Goal: Communication & Community: Answer question/provide support

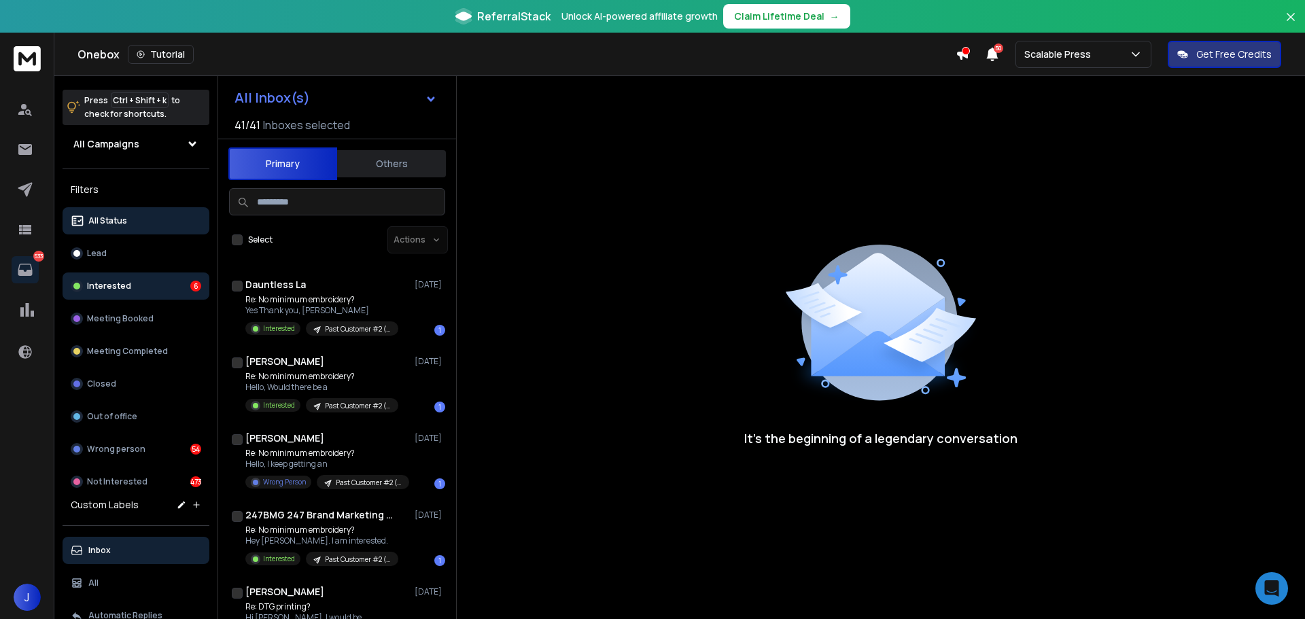
click at [138, 277] on button "Interested 6" at bounding box center [136, 286] width 147 height 27
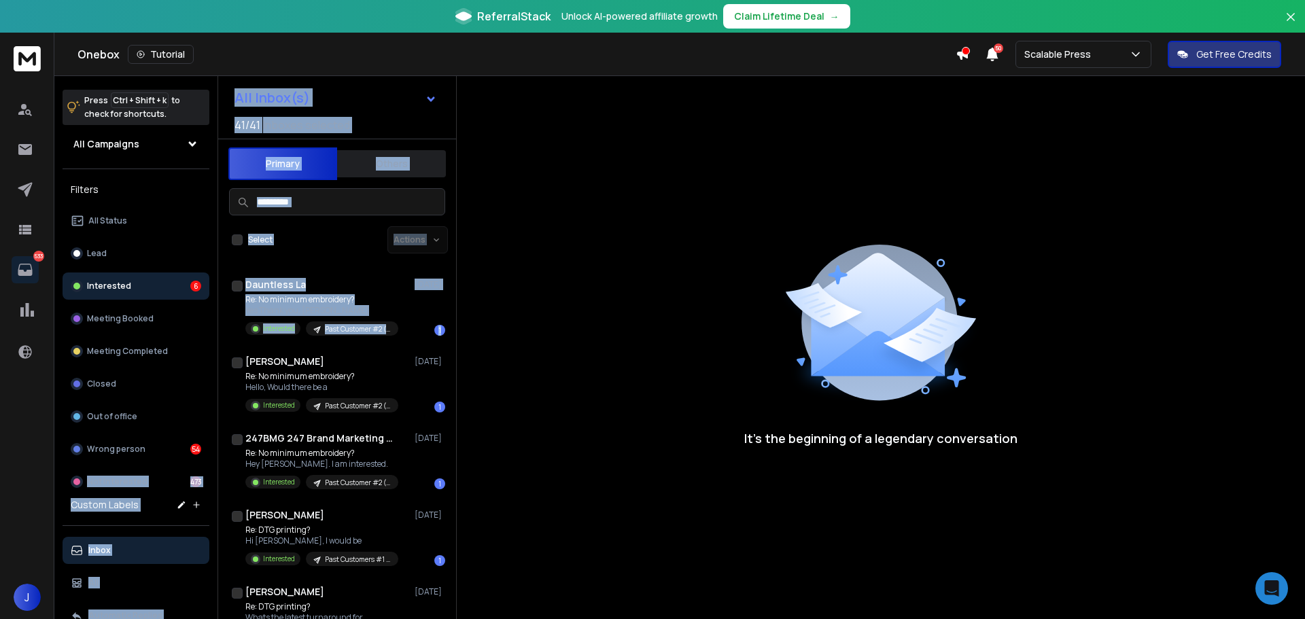
drag, startPoint x: 218, startPoint y: 415, endPoint x: 212, endPoint y: 459, distance: 44.5
click at [212, 459] on div "Press Ctrl + Shift + k to check for shortcuts. All Campaigns All Campaigns Filt…" at bounding box center [679, 385] width 1251 height 619
drag, startPoint x: 221, startPoint y: 435, endPoint x: 213, endPoint y: 464, distance: 30.2
click at [213, 464] on div "Press Ctrl + Shift + k to check for shortcuts. All Campaigns All Campaigns Filt…" at bounding box center [679, 385] width 1251 height 619
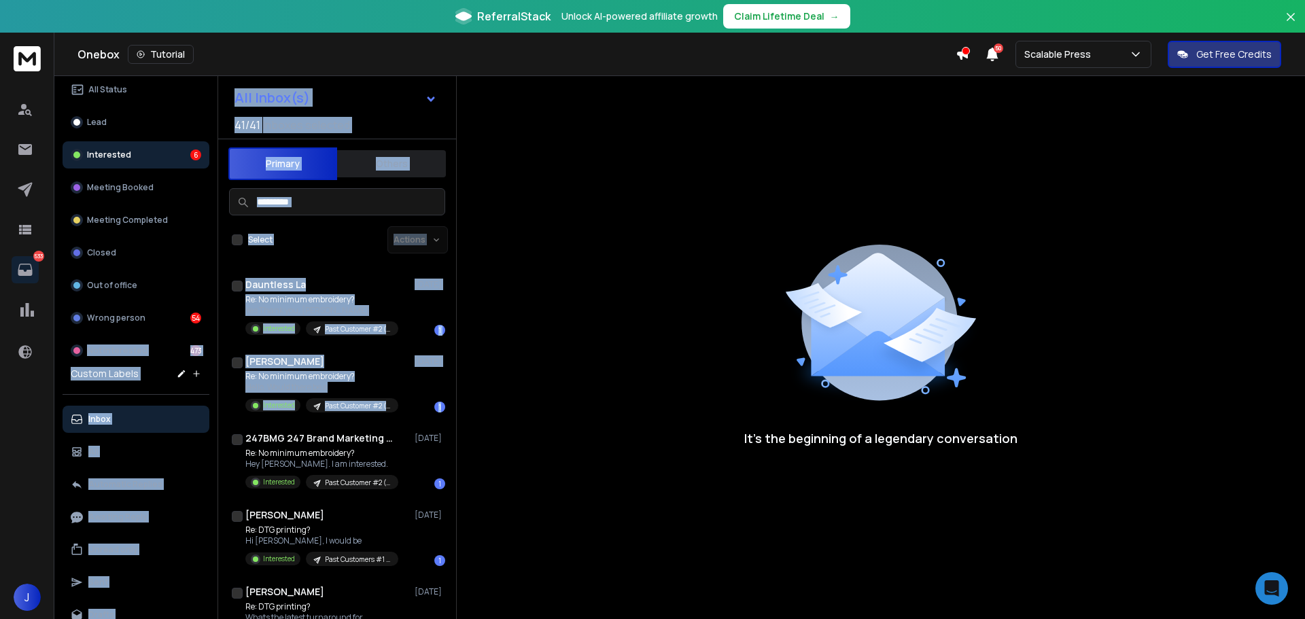
scroll to position [132, 0]
click at [148, 537] on button "Unread only" at bounding box center [136, 549] width 147 height 27
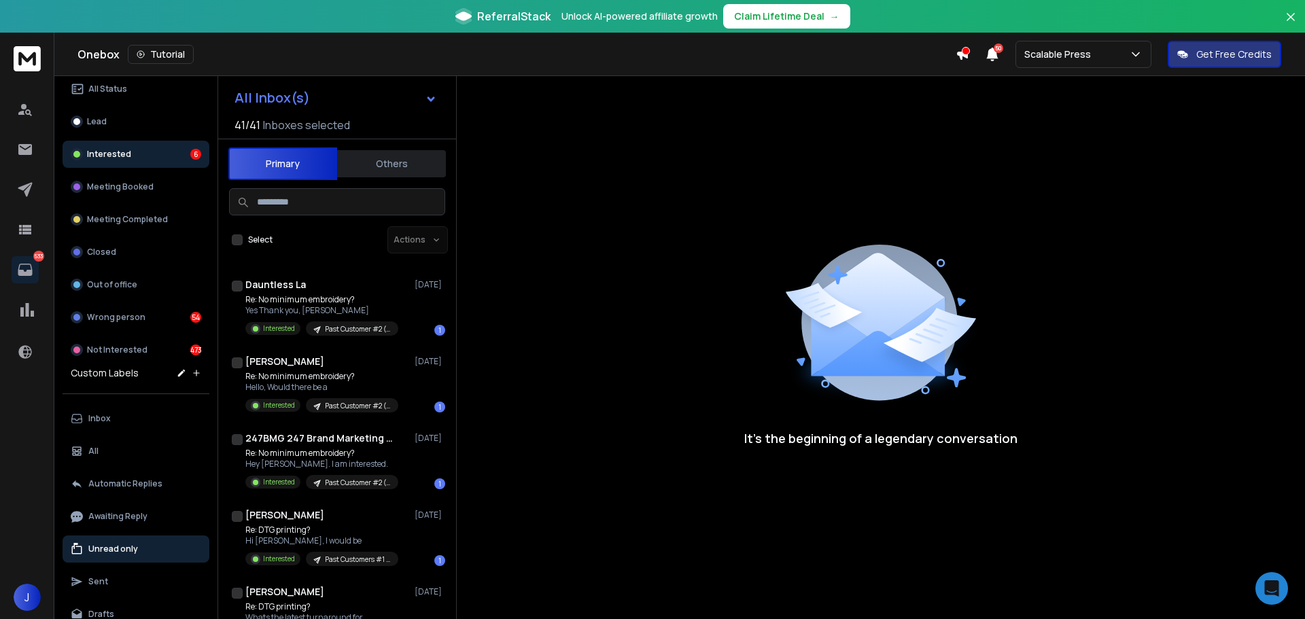
click at [692, 231] on div "It’s the beginning of a legendary conversation" at bounding box center [881, 339] width 848 height 526
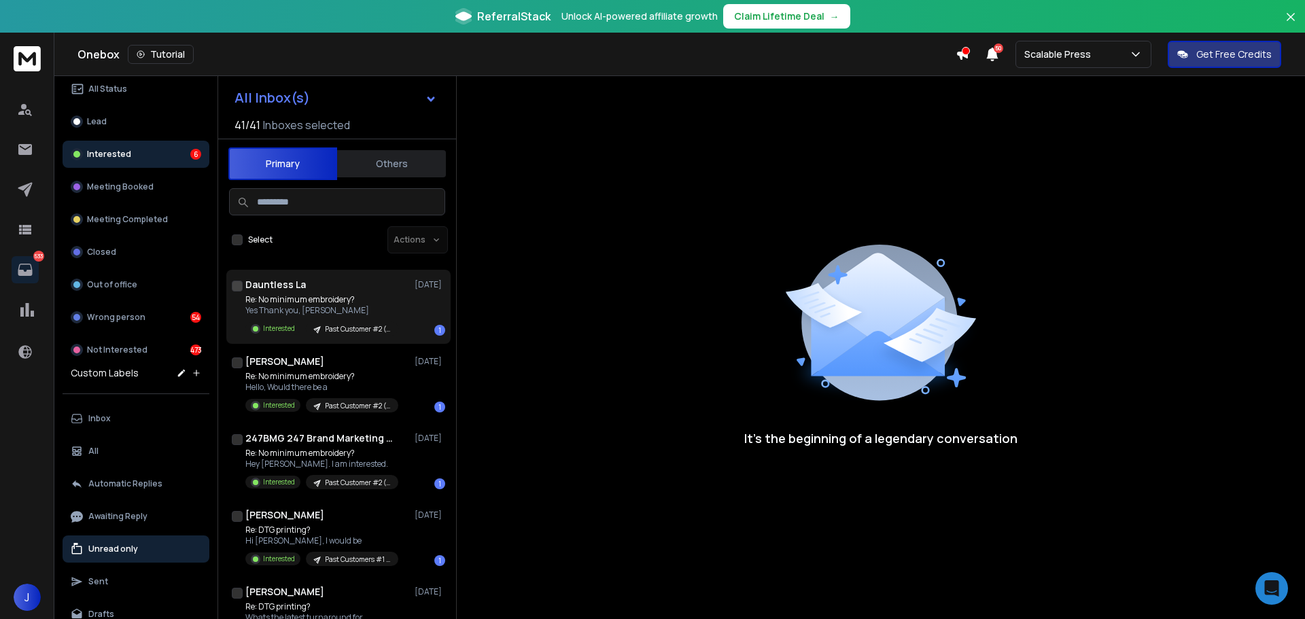
click at [409, 279] on div "Dauntless La [DATE]" at bounding box center [345, 285] width 200 height 14
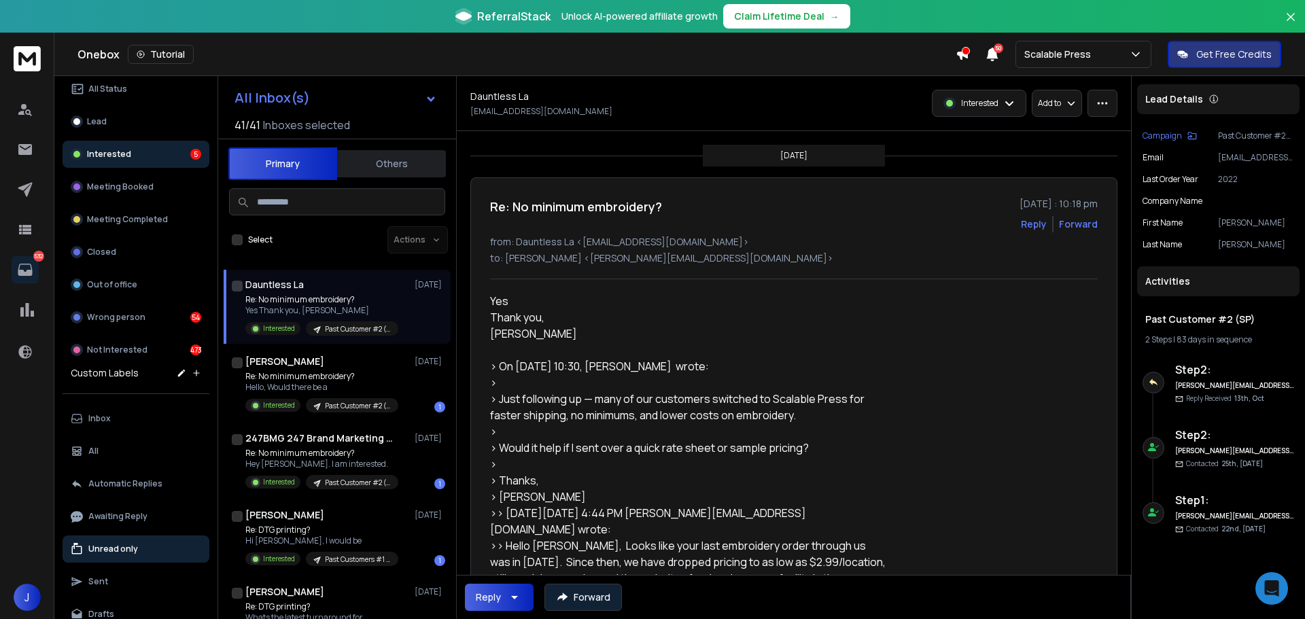
click at [578, 607] on button "Forward" at bounding box center [584, 597] width 78 height 27
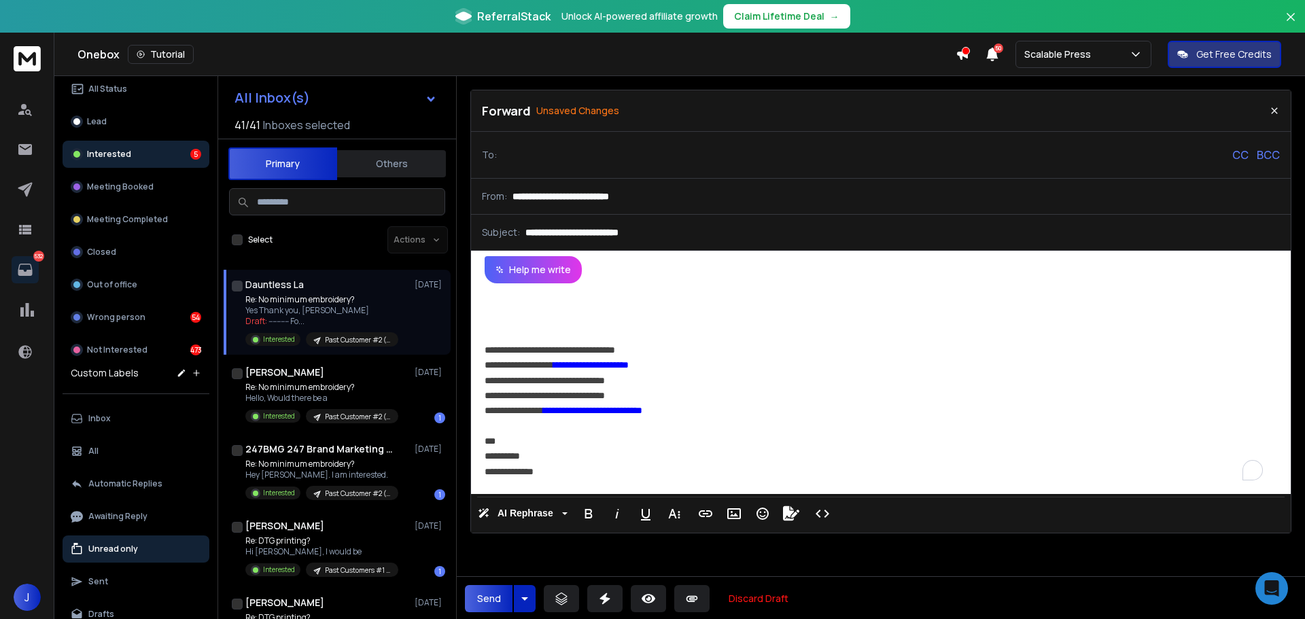
click at [526, 155] on input at bounding box center [549, 155] width 95 height 24
type input "**********"
click at [494, 603] on button "Send" at bounding box center [489, 598] width 48 height 27
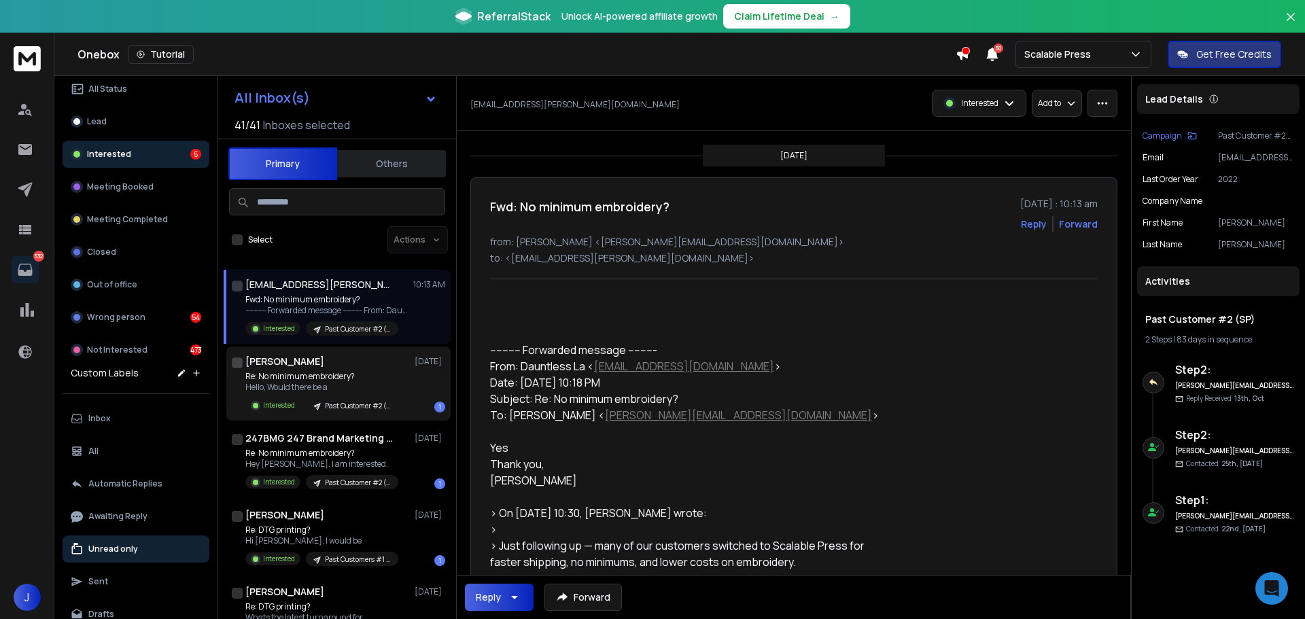
click at [383, 397] on div "Re: No minimum embroidery? Hello, Would there be a Interested Past Customer #2 …" at bounding box center [321, 391] width 153 height 41
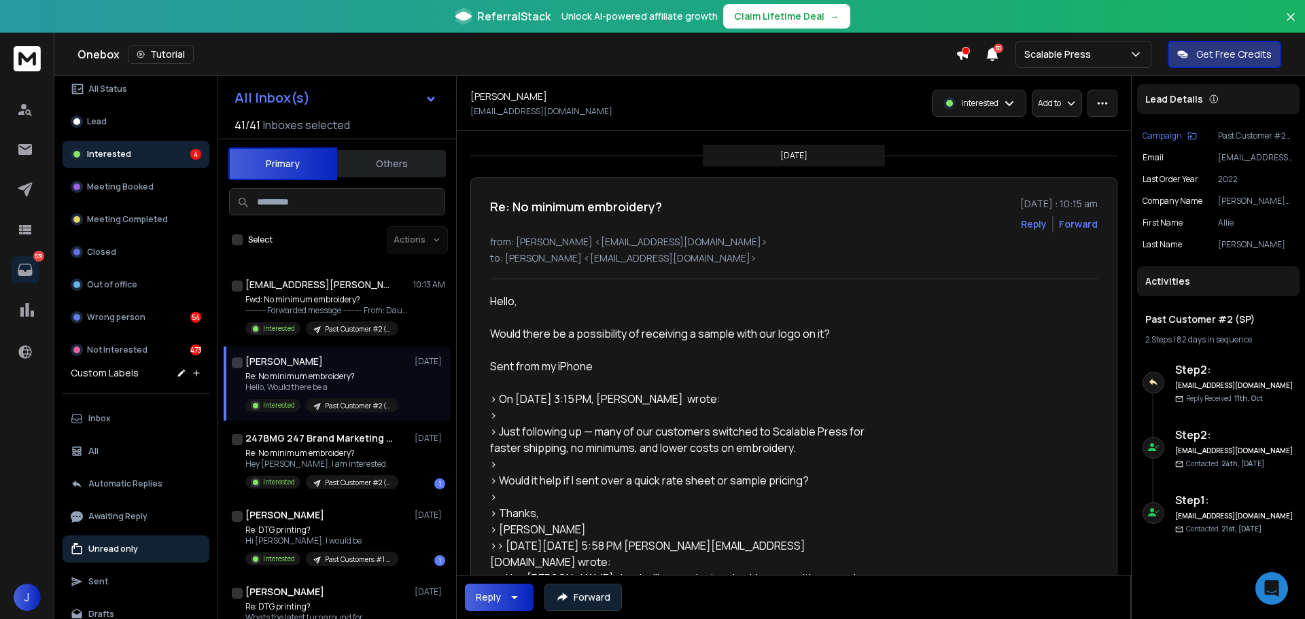
click at [604, 598] on button "Forward" at bounding box center [584, 597] width 78 height 27
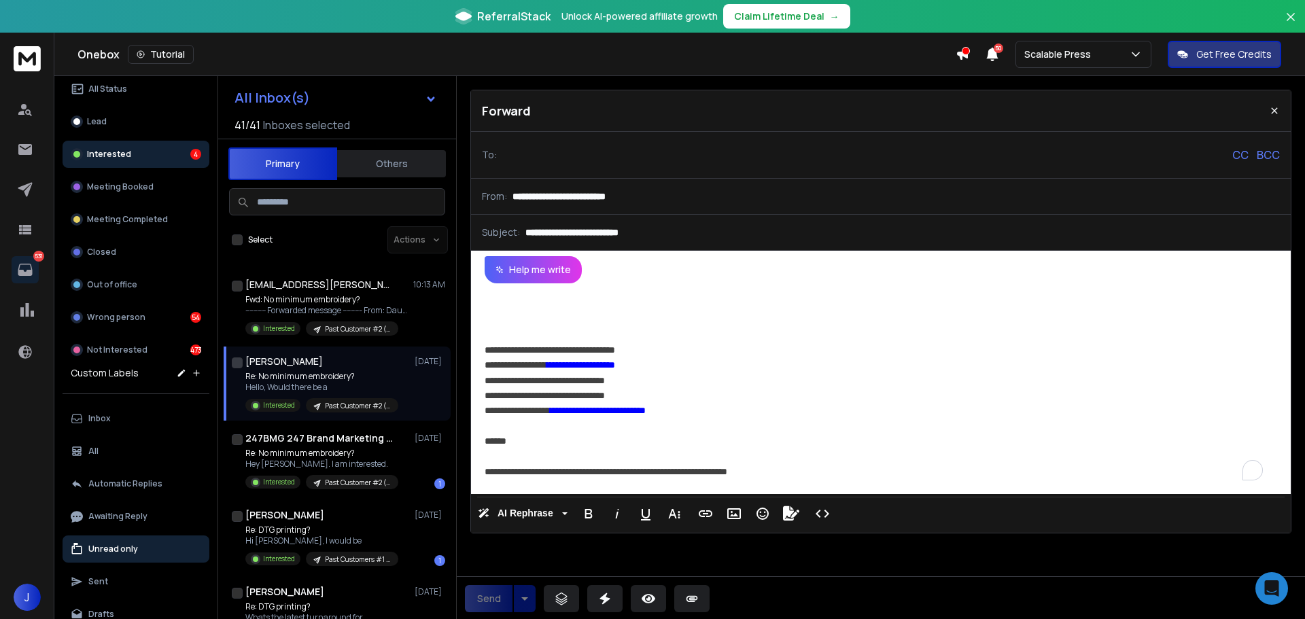
click at [551, 169] on div "To: CC BCC" at bounding box center [881, 155] width 820 height 46
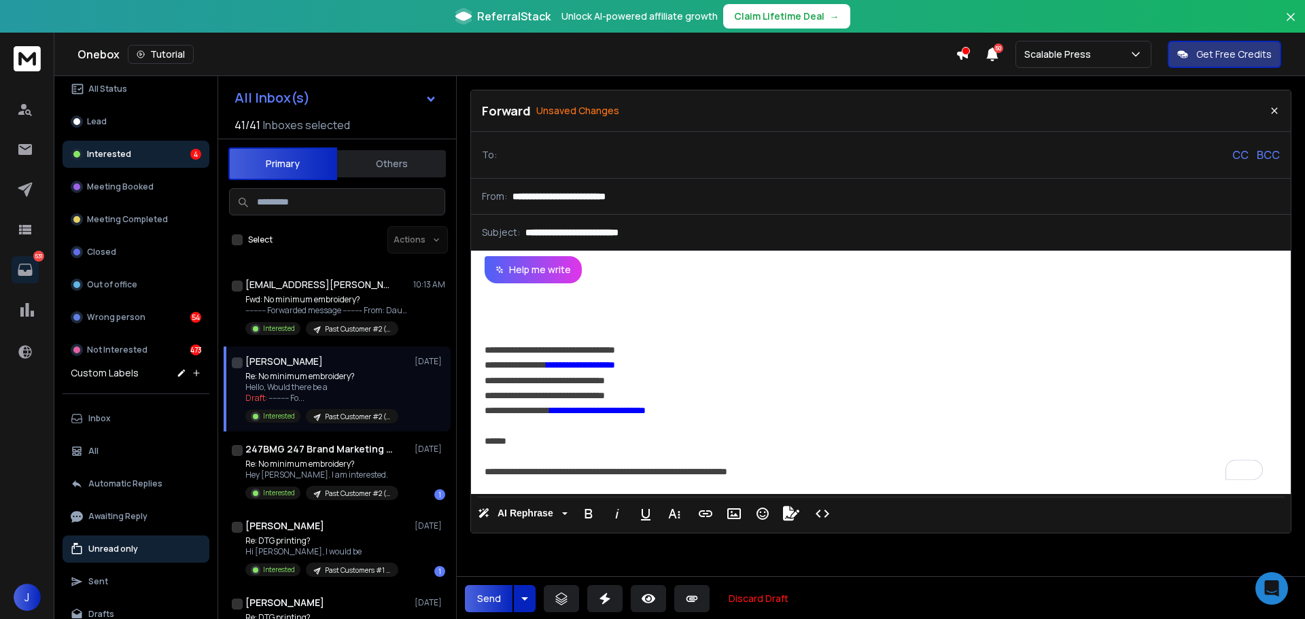
click at [541, 161] on input at bounding box center [549, 155] width 95 height 24
type input "**********"
click at [492, 597] on button "Send" at bounding box center [489, 598] width 48 height 27
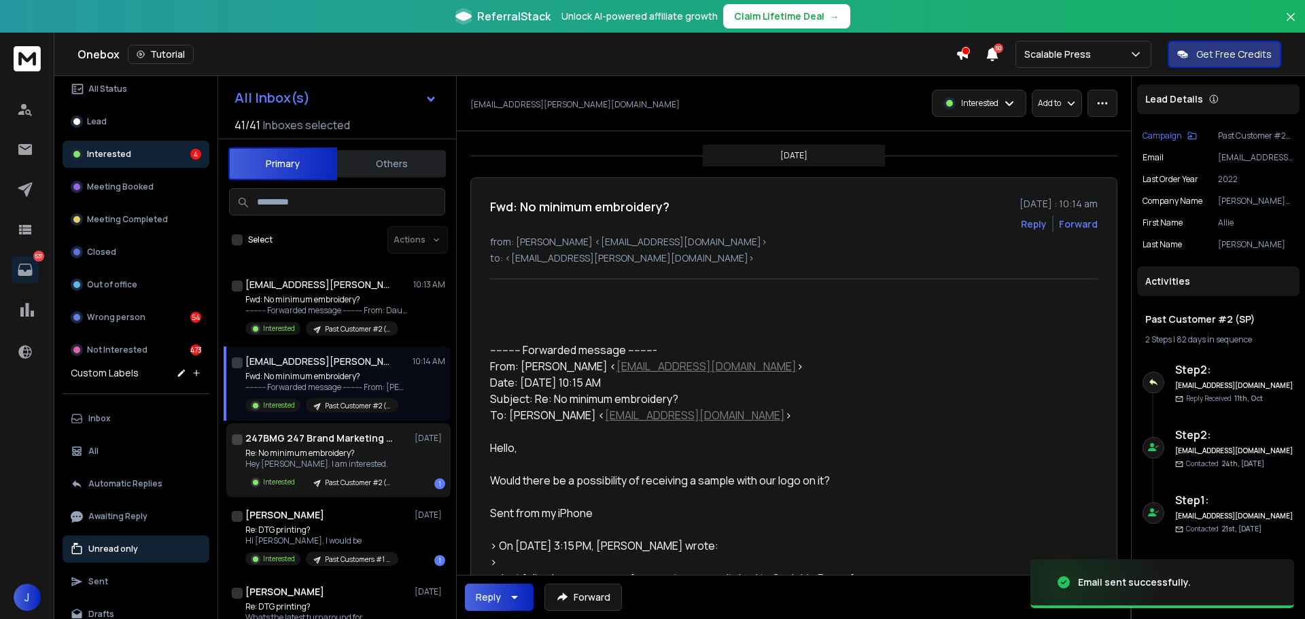
click at [371, 450] on p "Re: No minimum embroidery?" at bounding box center [321, 453] width 153 height 11
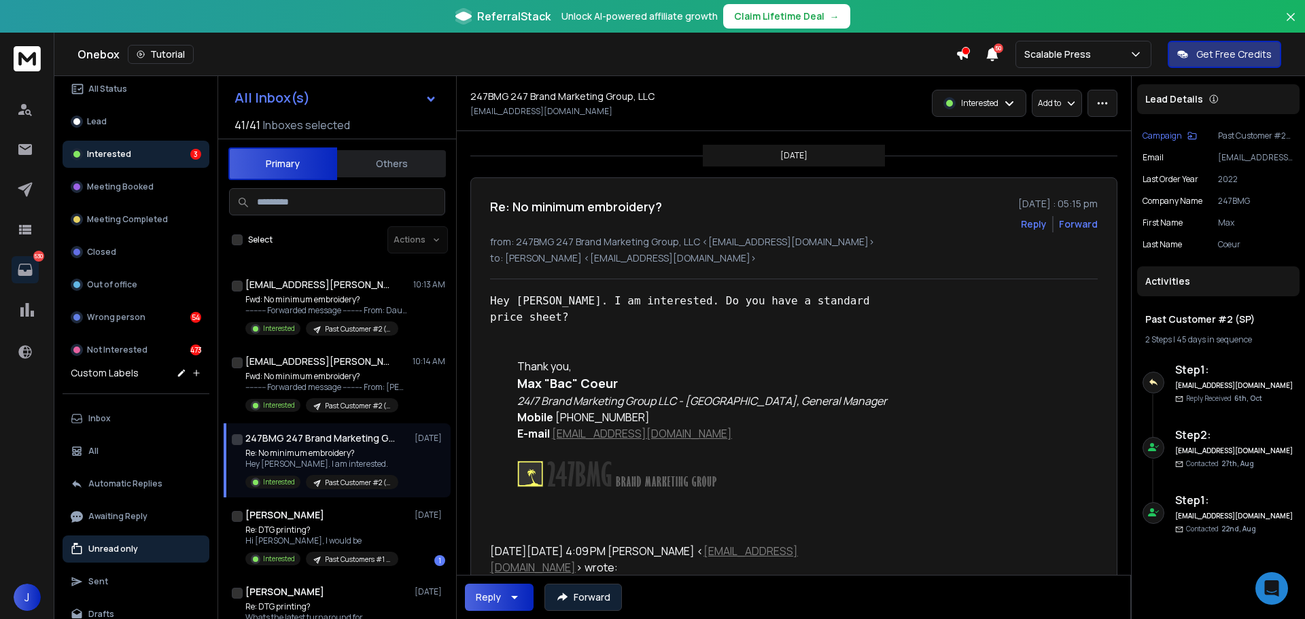
click at [579, 601] on button "Forward" at bounding box center [584, 597] width 78 height 27
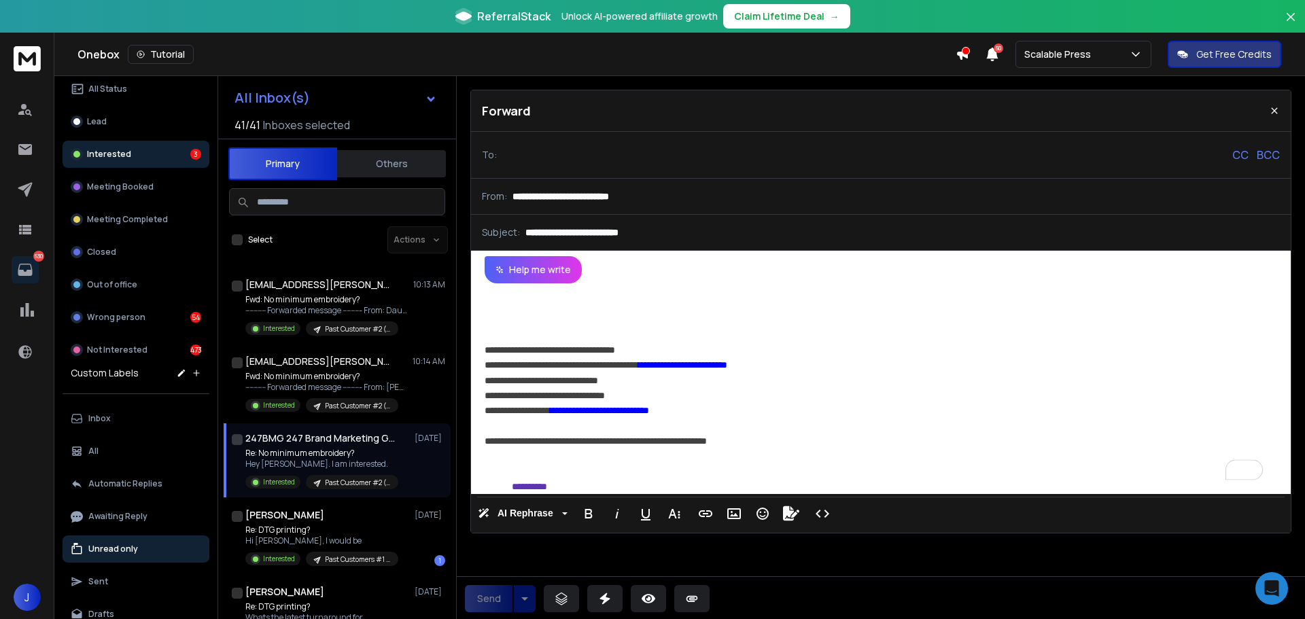
click at [524, 151] on input at bounding box center [549, 155] width 95 height 24
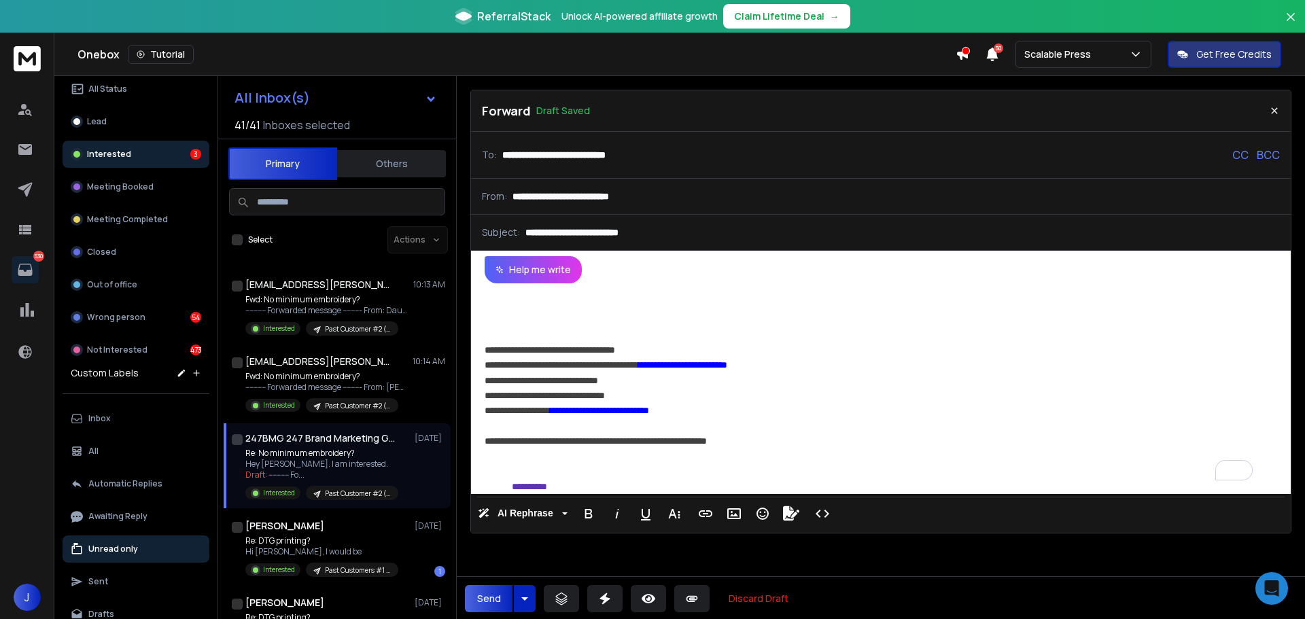
type input "**********"
click at [493, 591] on button "Send" at bounding box center [489, 598] width 48 height 27
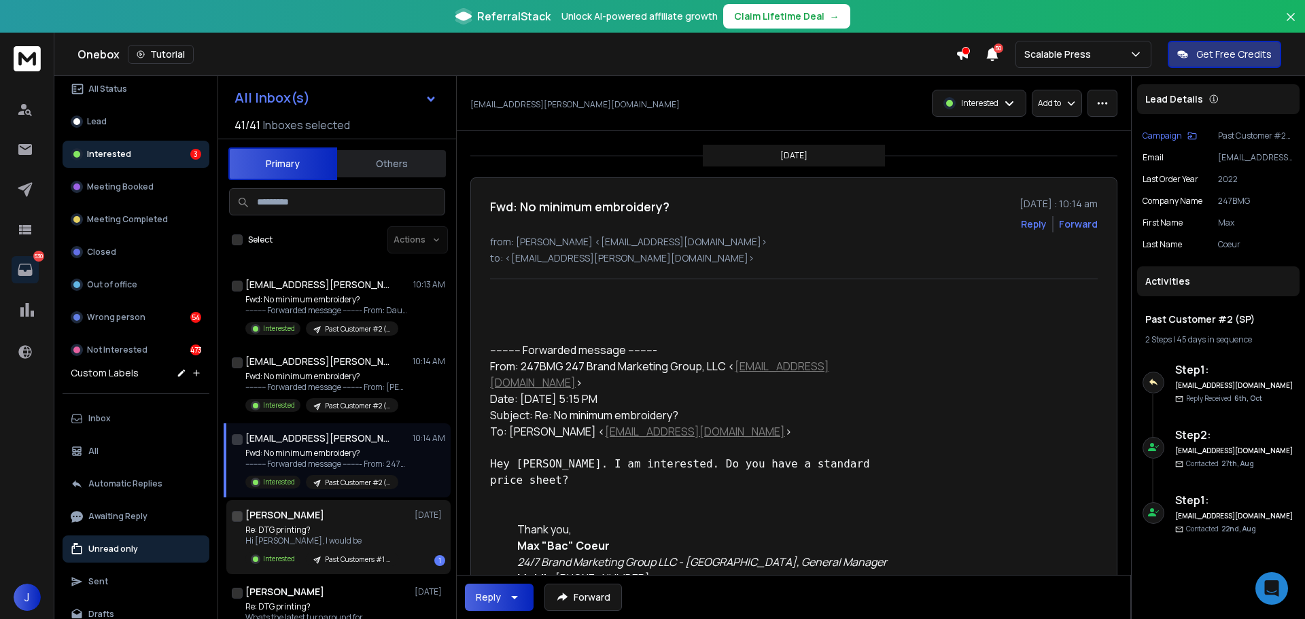
click at [371, 546] on p "Hi [PERSON_NAME], I would be" at bounding box center [321, 541] width 153 height 11
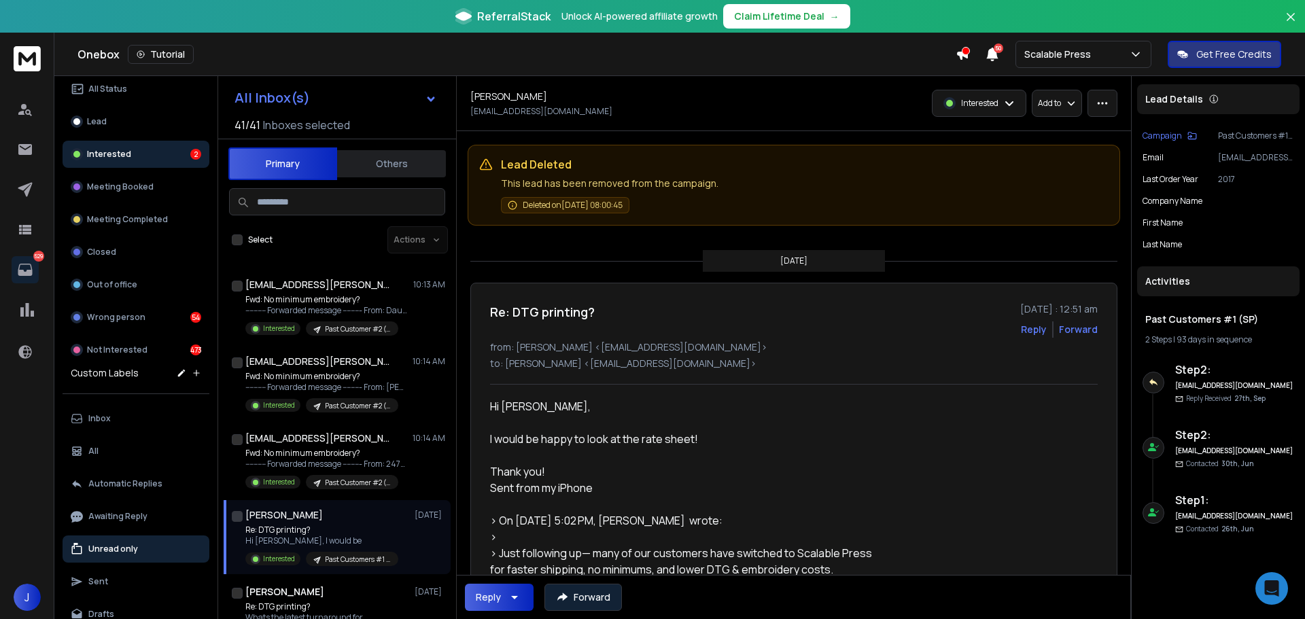
click at [583, 593] on button "Forward" at bounding box center [584, 597] width 78 height 27
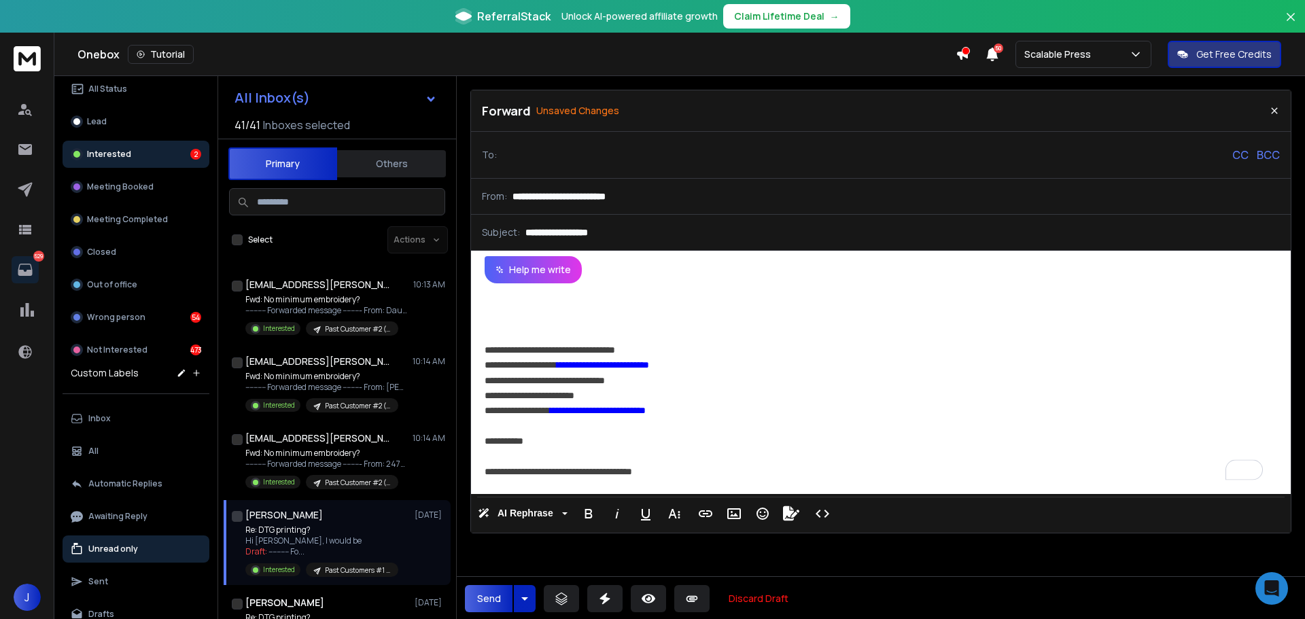
click at [517, 160] on input at bounding box center [549, 155] width 95 height 24
type input "**********"
click at [487, 613] on div "Send Discard Draft" at bounding box center [881, 599] width 848 height 44
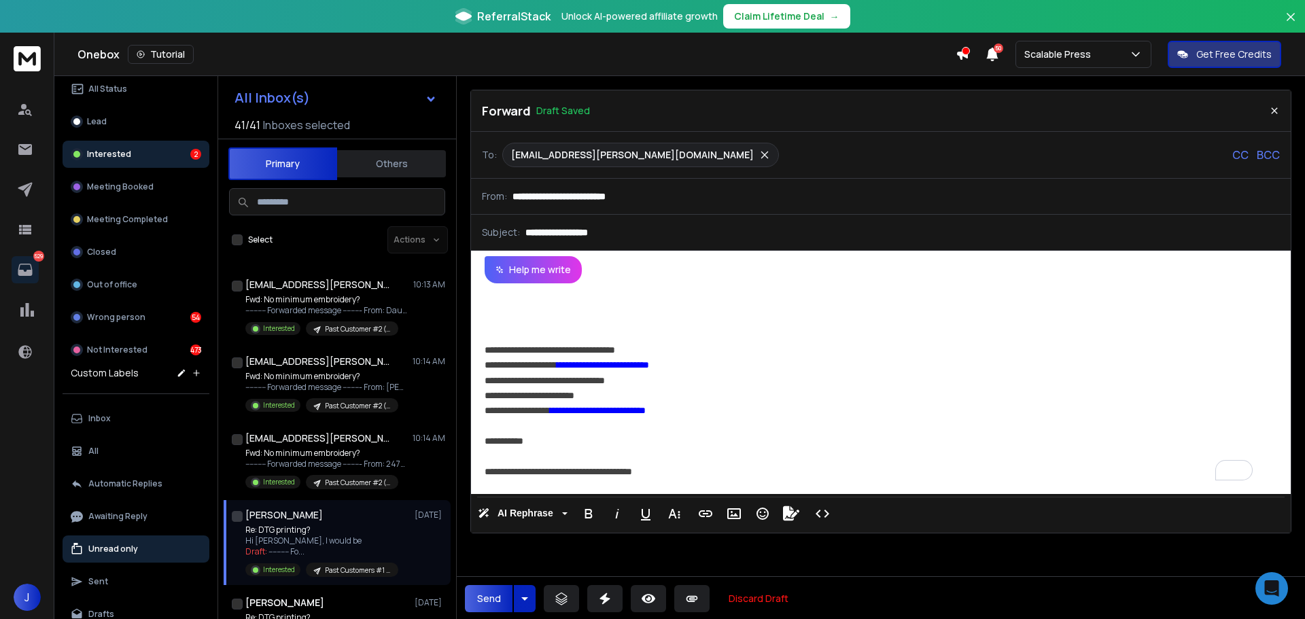
click at [490, 597] on button "Send" at bounding box center [489, 598] width 48 height 27
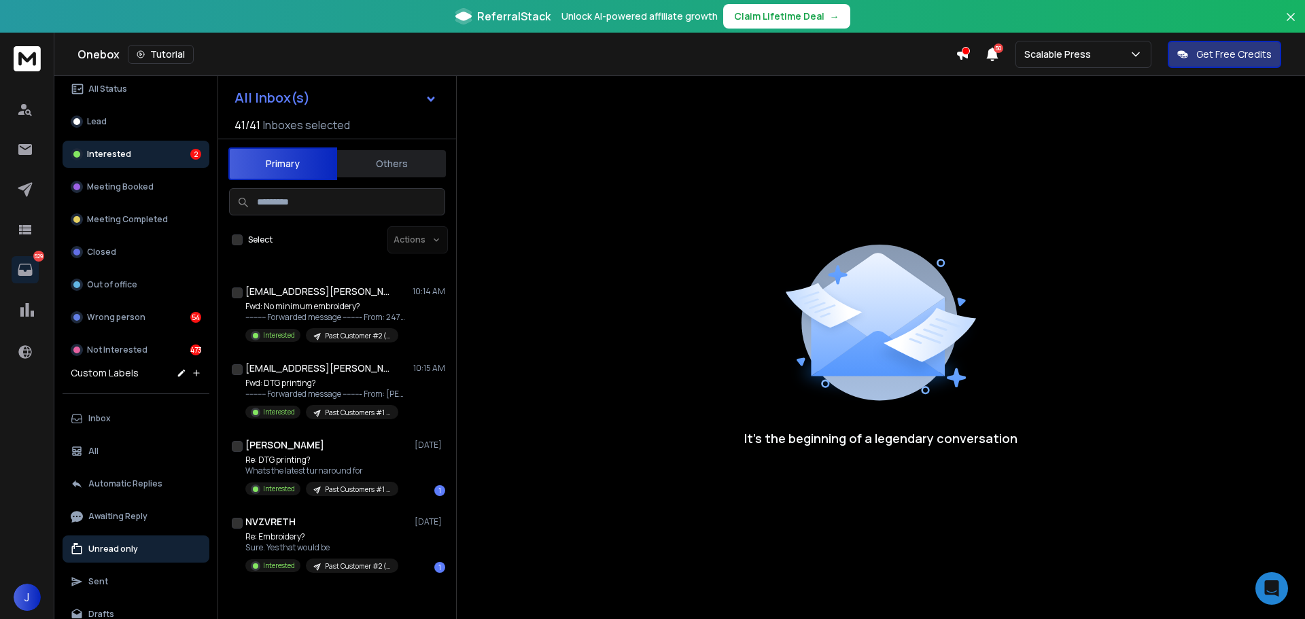
scroll to position [147, 0]
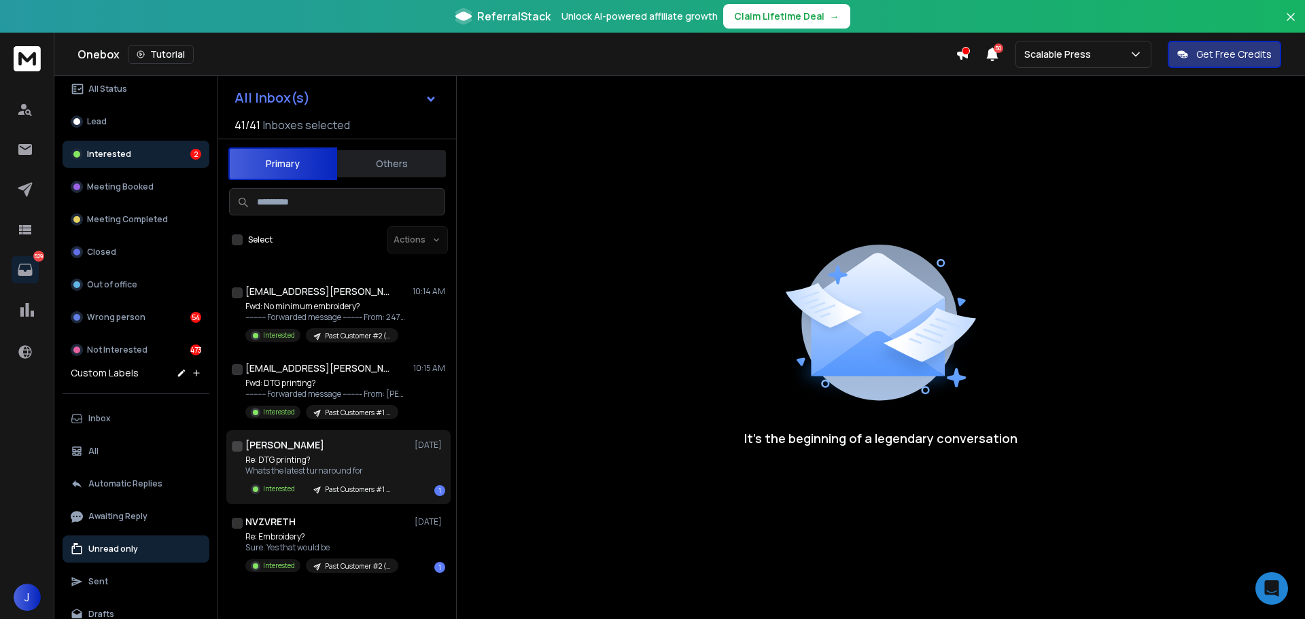
click at [384, 470] on p "Whats the latest turnaround for" at bounding box center [321, 471] width 153 height 11
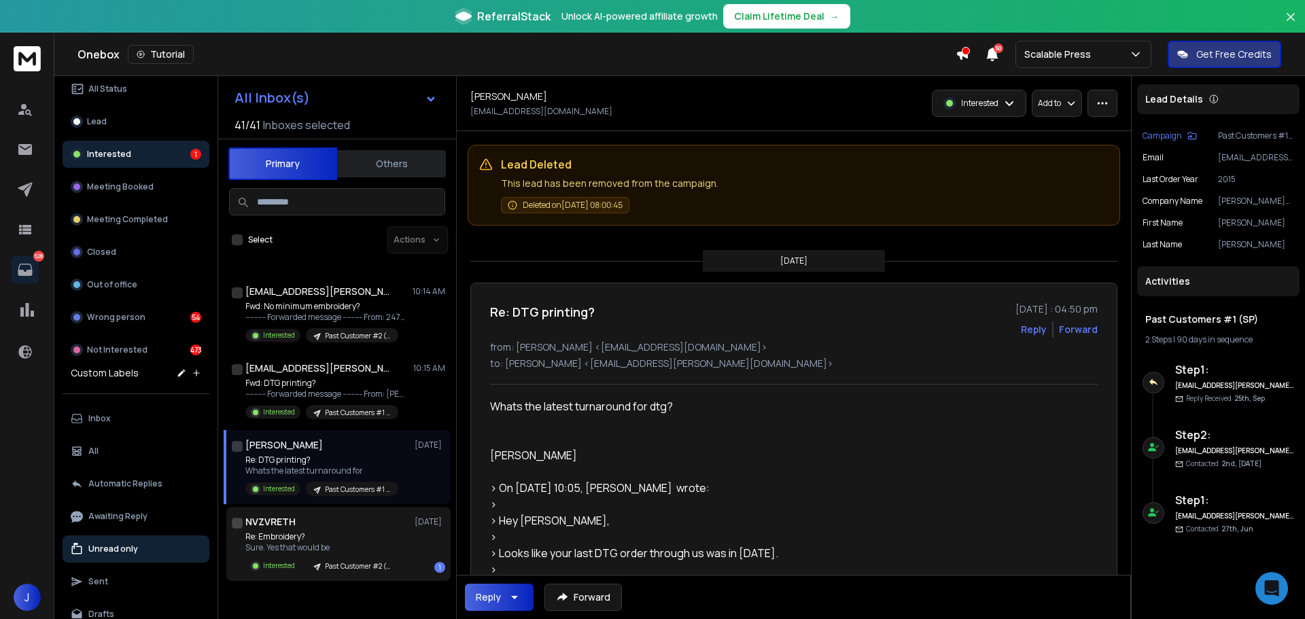
click at [351, 547] on p "Sure. Yes that would be" at bounding box center [321, 548] width 153 height 11
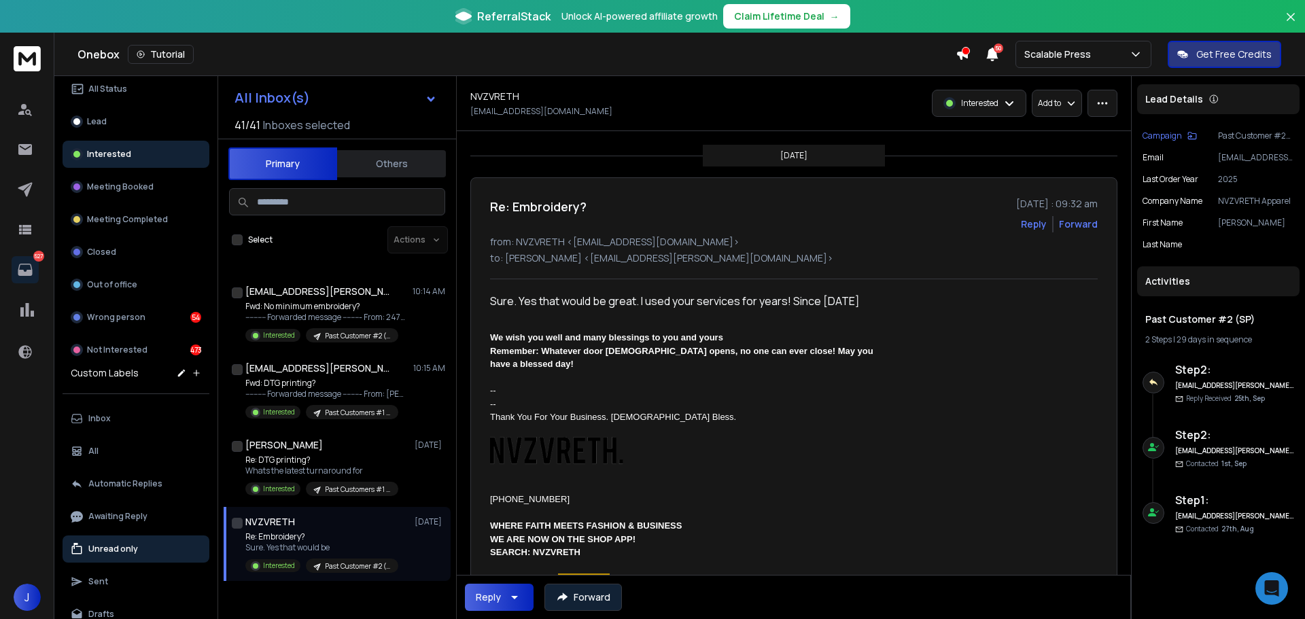
click at [587, 603] on button "Forward" at bounding box center [584, 597] width 78 height 27
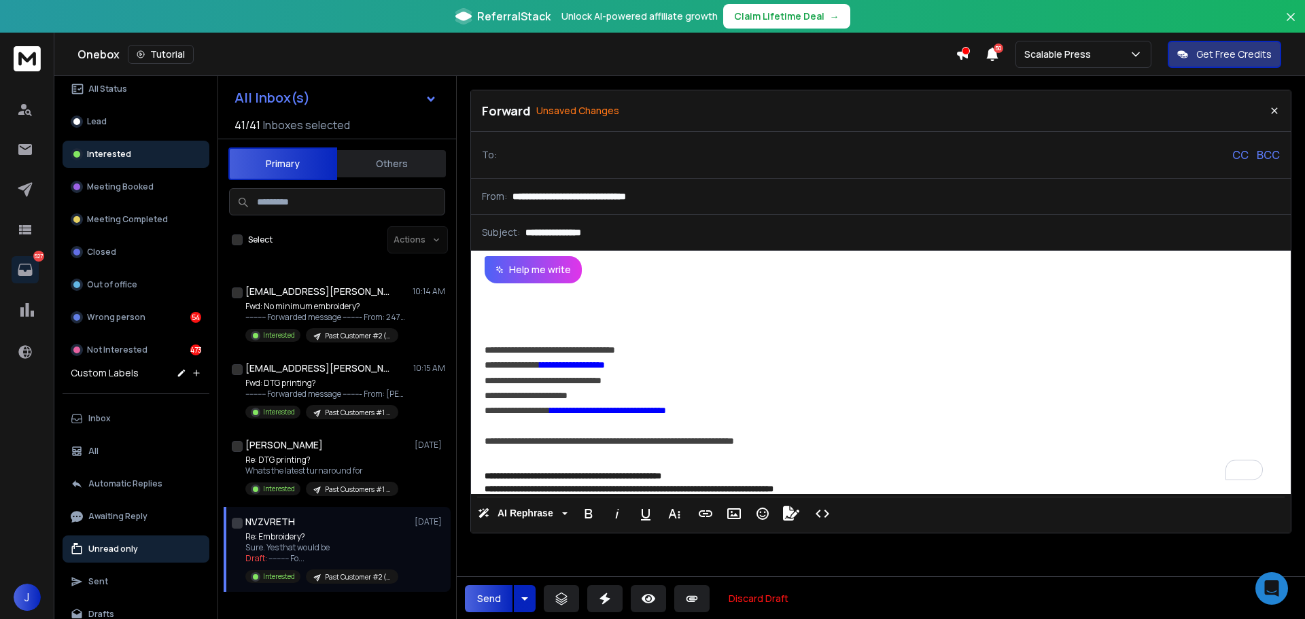
click at [536, 140] on div "To: CC BCC" at bounding box center [881, 155] width 820 height 46
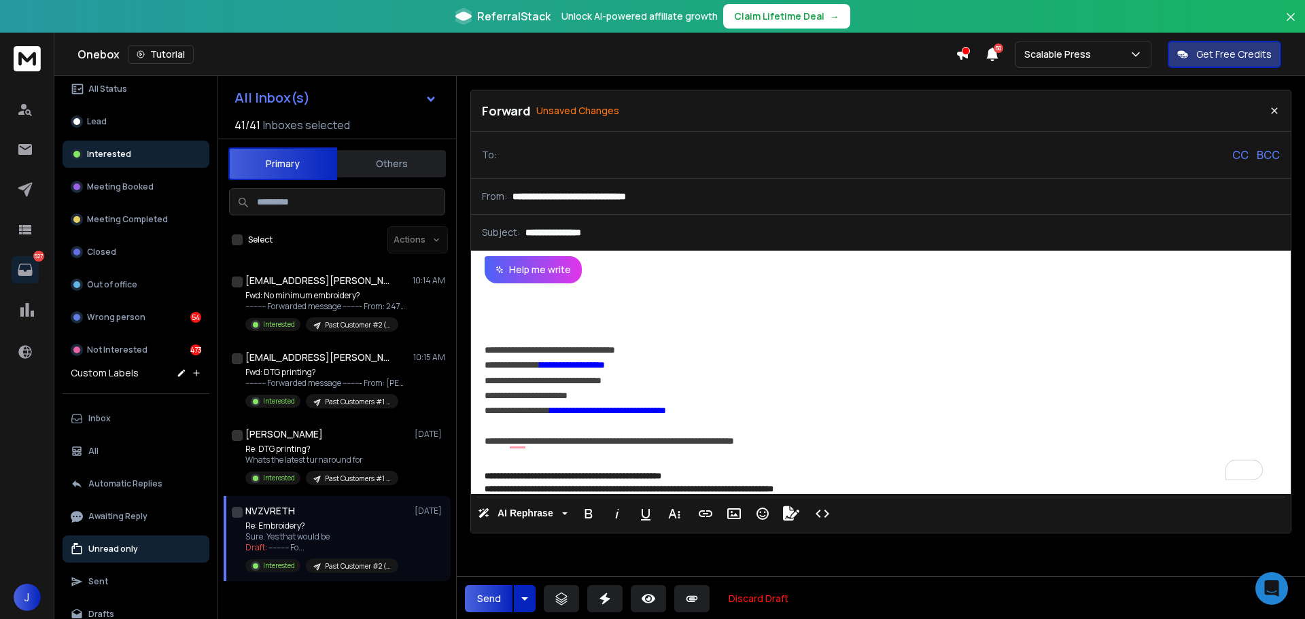
click at [543, 154] on input at bounding box center [549, 155] width 95 height 24
type input "**********"
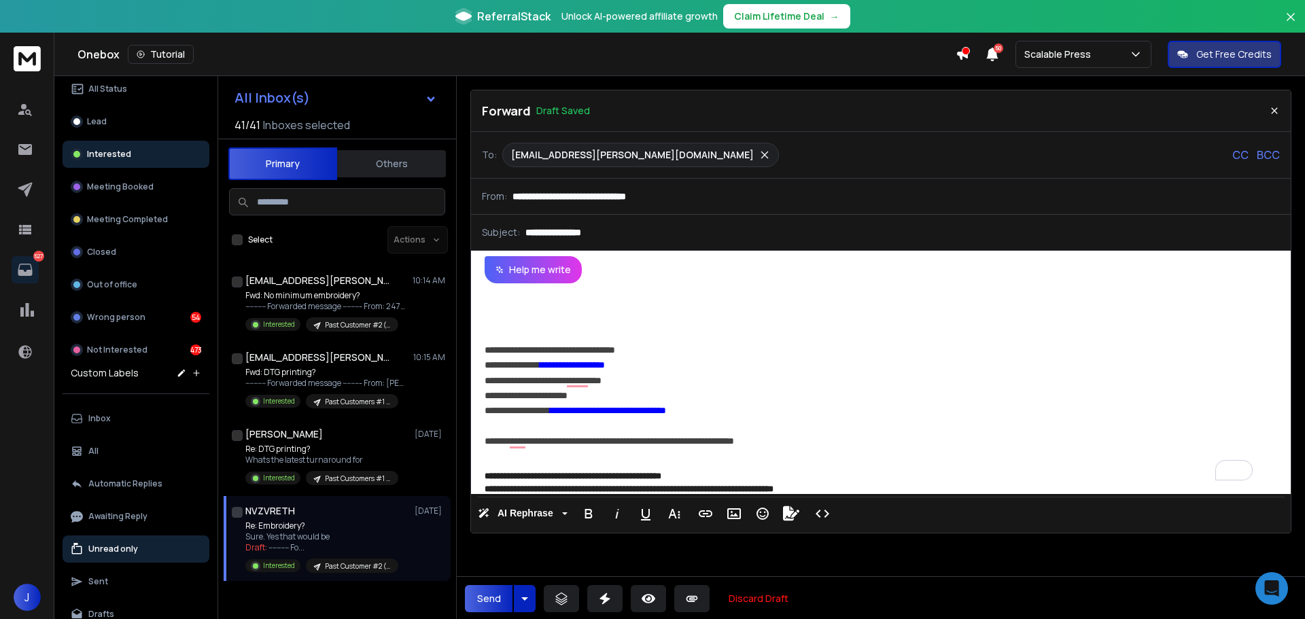
click at [501, 603] on button "Send" at bounding box center [489, 598] width 48 height 27
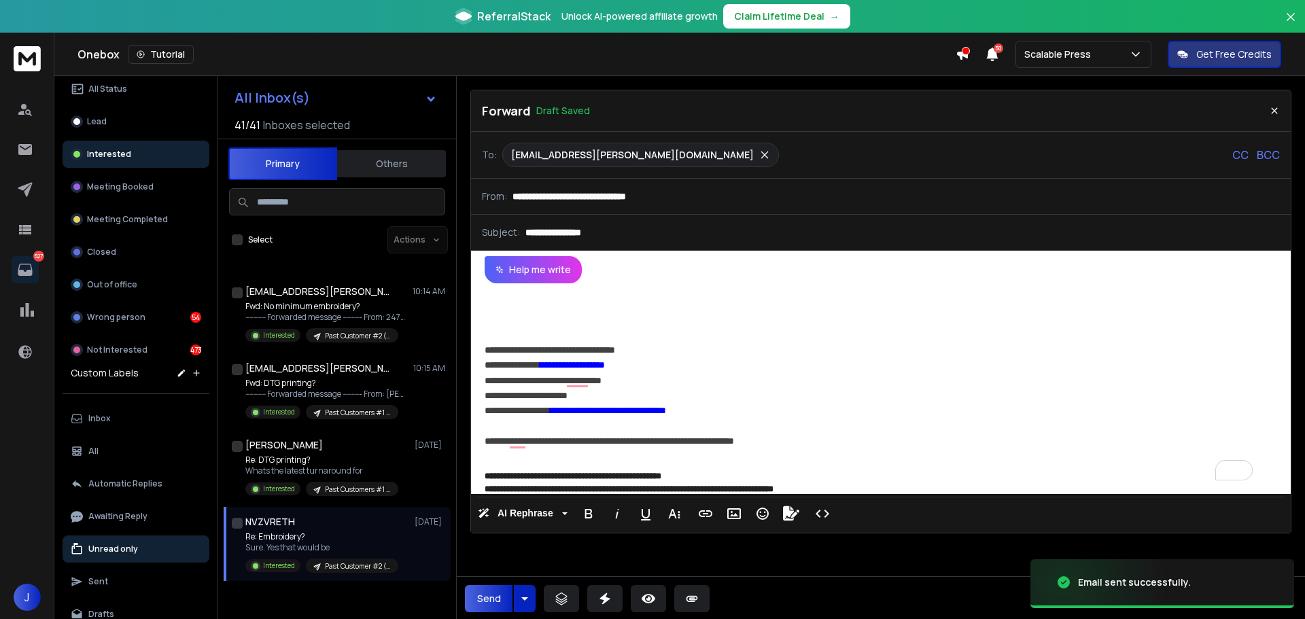
scroll to position [147, 0]
